Goal: Task Accomplishment & Management: Manage account settings

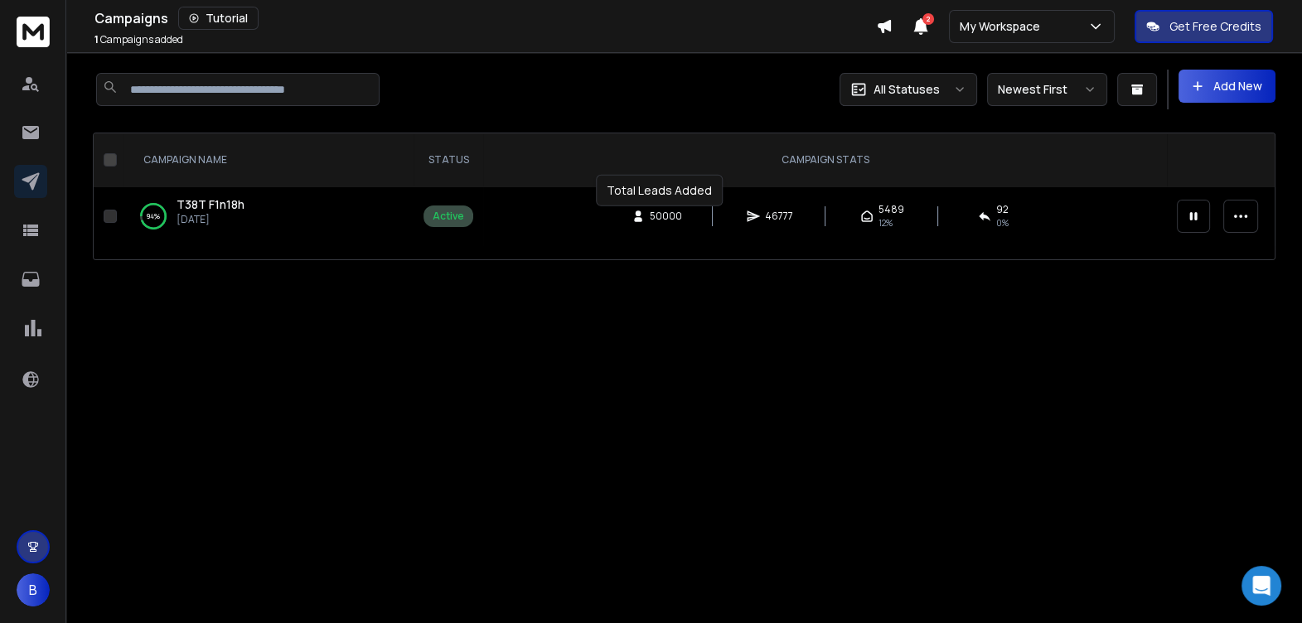
click at [618, 213] on div "50000 46777 5489 12 % 92 0 %" at bounding box center [825, 216] width 414 height 27
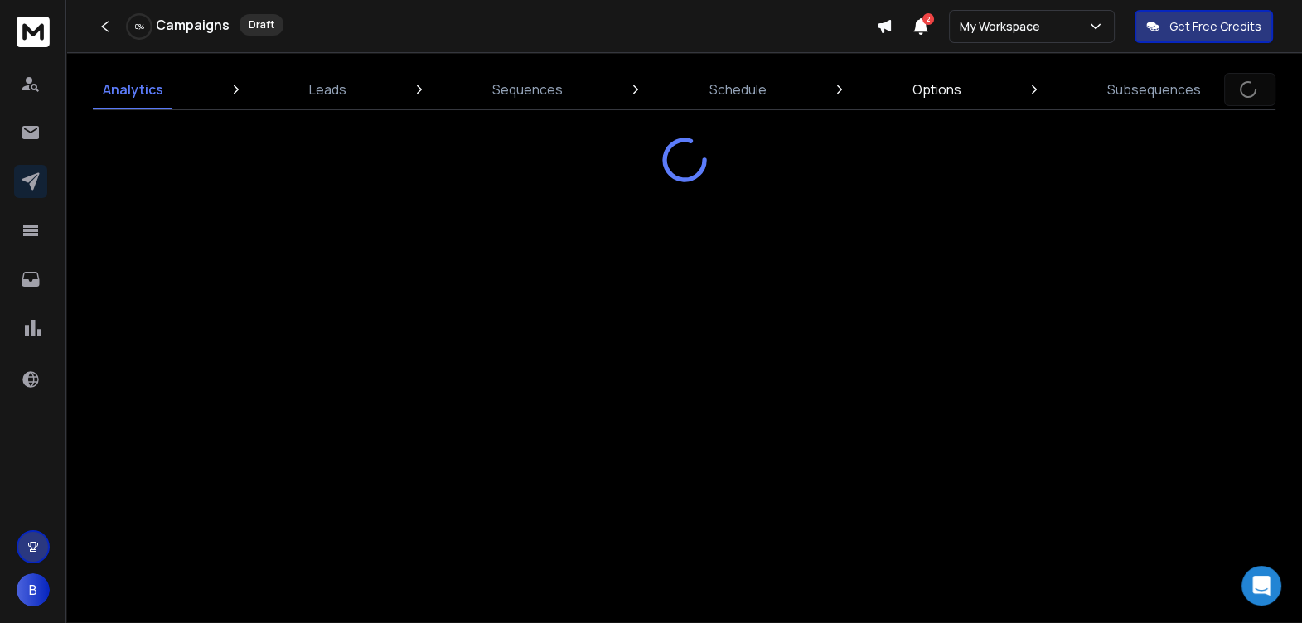
click at [941, 108] on link "Options" at bounding box center [936, 90] width 69 height 40
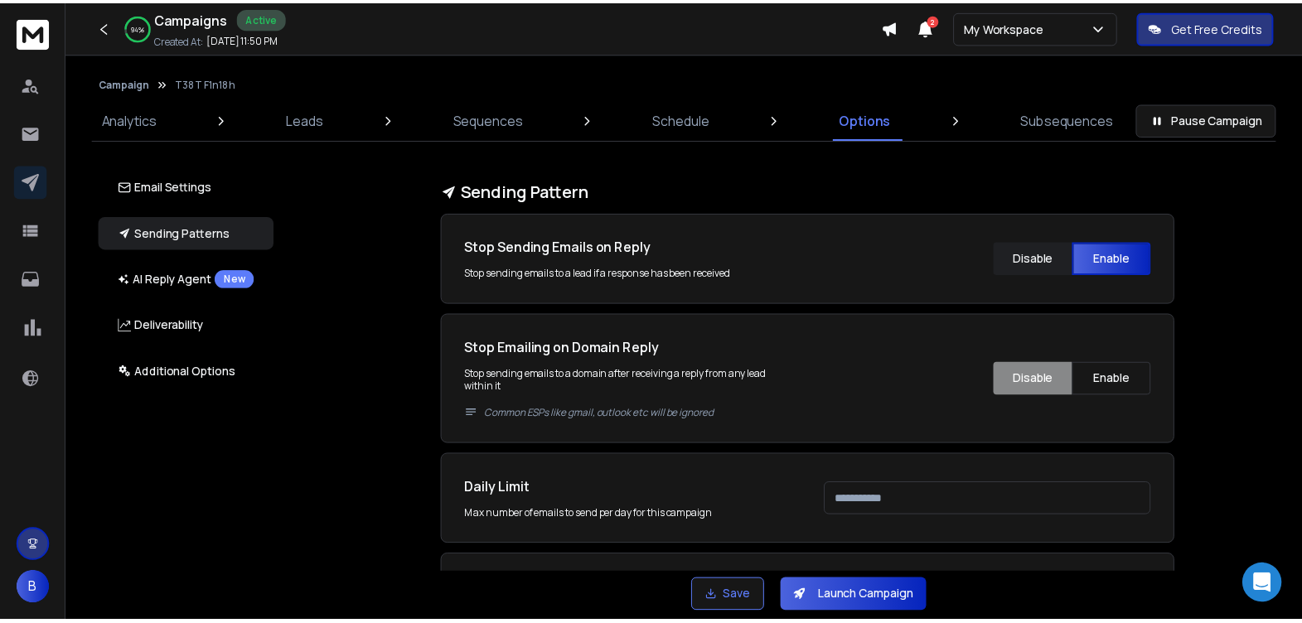
scroll to position [518, 0]
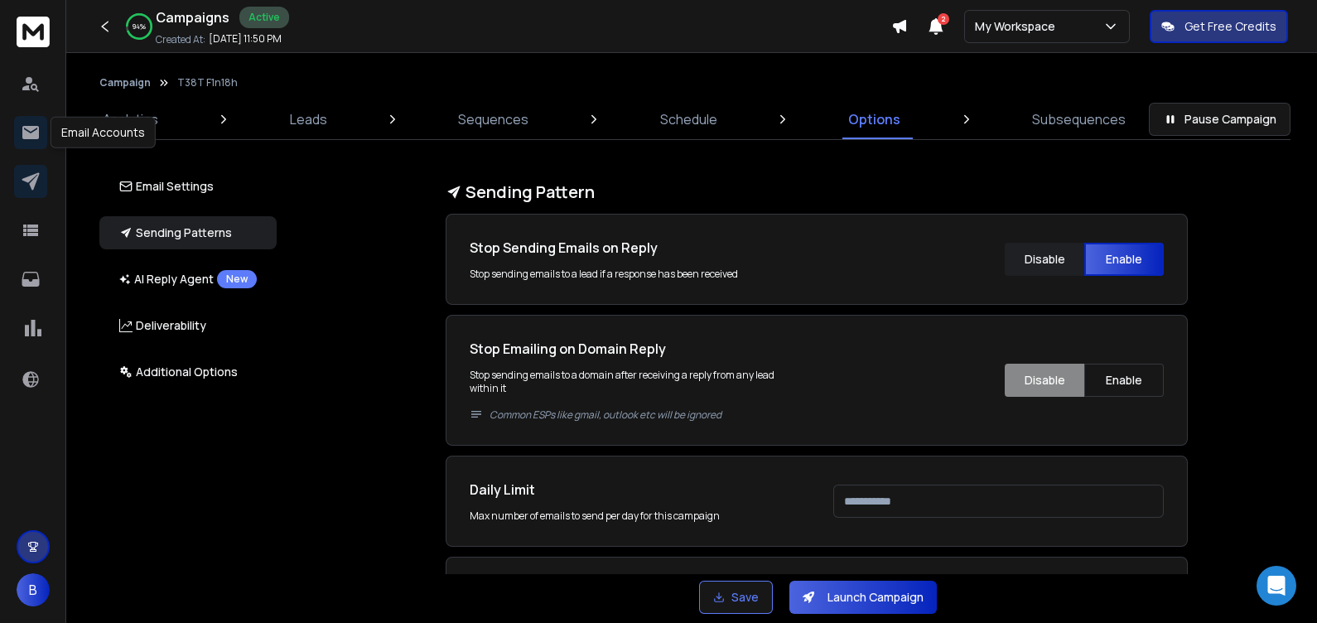
drag, startPoint x: 12, startPoint y: 129, endPoint x: 21, endPoint y: 128, distance: 9.2
click at [12, 129] on div "B" at bounding box center [33, 311] width 66 height 623
click at [3, 123] on div "B" at bounding box center [33, 311] width 66 height 623
click at [8, 120] on div "B" at bounding box center [33, 311] width 66 height 623
click at [41, 133] on link at bounding box center [30, 132] width 33 height 33
